Goal: Task Accomplishment & Management: Manage account settings

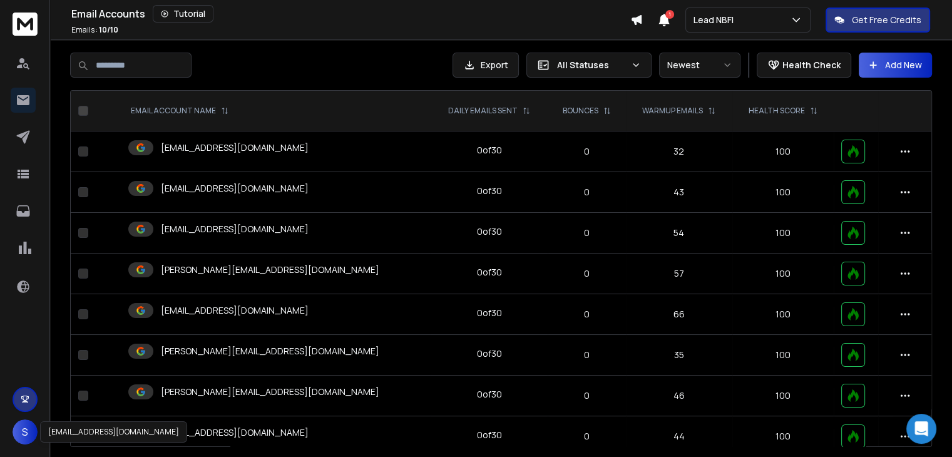
click at [30, 434] on span "S" at bounding box center [25, 431] width 25 height 25
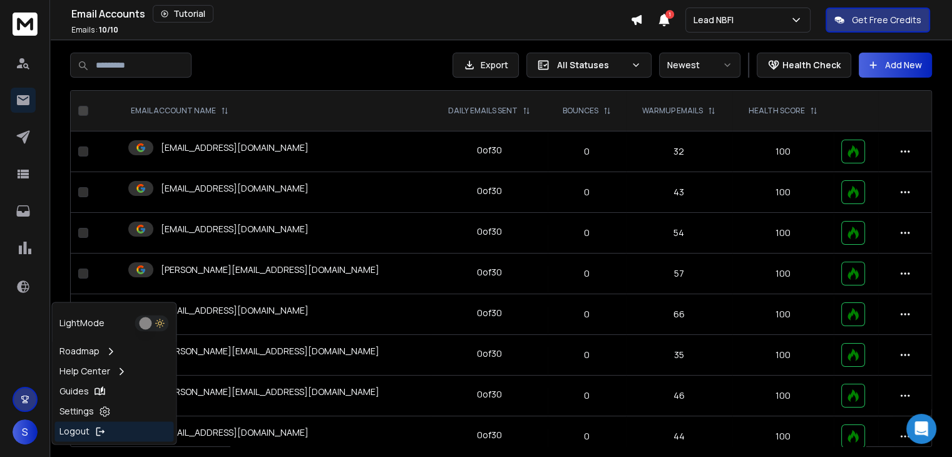
click at [88, 431] on p "Logout" at bounding box center [74, 431] width 30 height 13
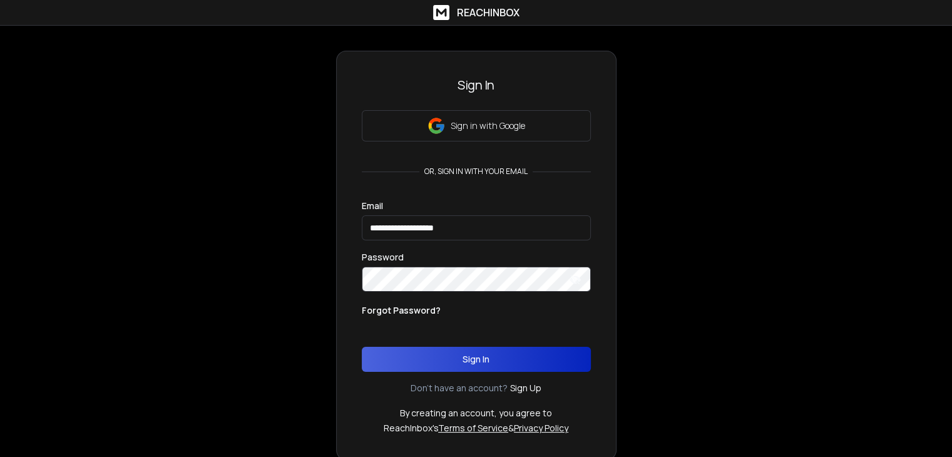
click at [443, 228] on input "**********" at bounding box center [476, 227] width 229 height 25
type input "**********"
click at [519, 364] on button "Sign In" at bounding box center [476, 359] width 229 height 25
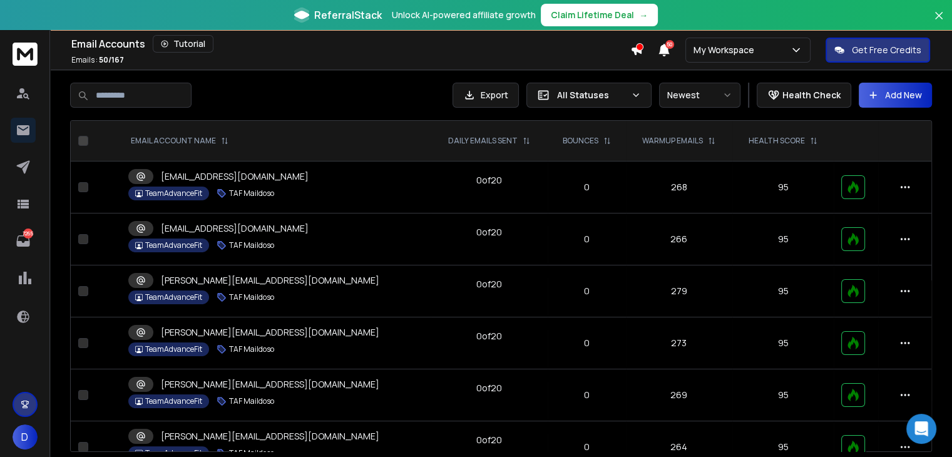
click at [937, 13] on icon "Close banner" at bounding box center [939, 16] width 8 height 8
click at [937, 30] on div "Email Accounts Tutorial Emails : 50 / 167 50 My Workspace Get Free Credits" at bounding box center [476, 50] width 952 height 40
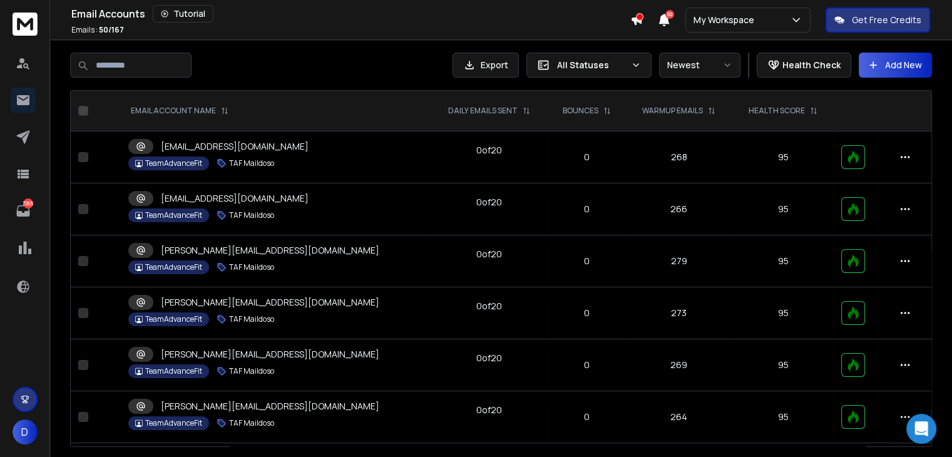
click at [323, 71] on div at bounding box center [257, 65] width 375 height 25
click at [280, 76] on div at bounding box center [257, 65] width 375 height 25
click at [26, 127] on link at bounding box center [23, 136] width 25 height 25
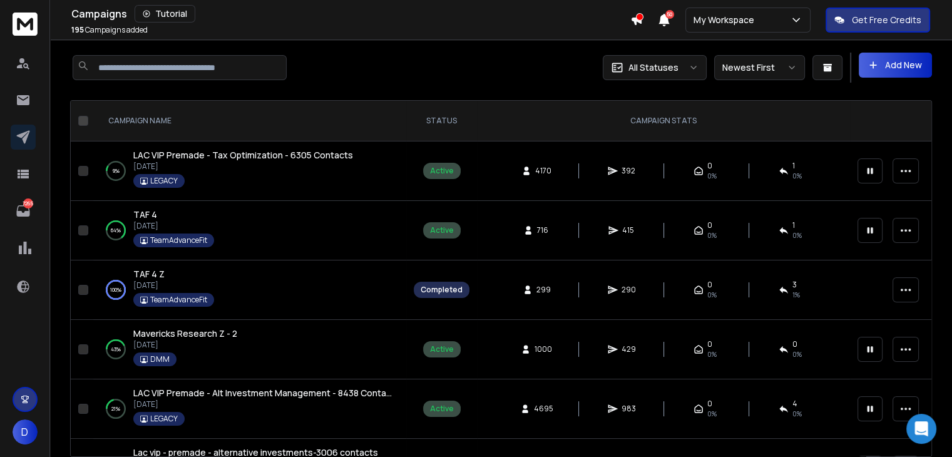
click at [380, 76] on div at bounding box center [285, 68] width 431 height 30
